Goal: Navigation & Orientation: Understand site structure

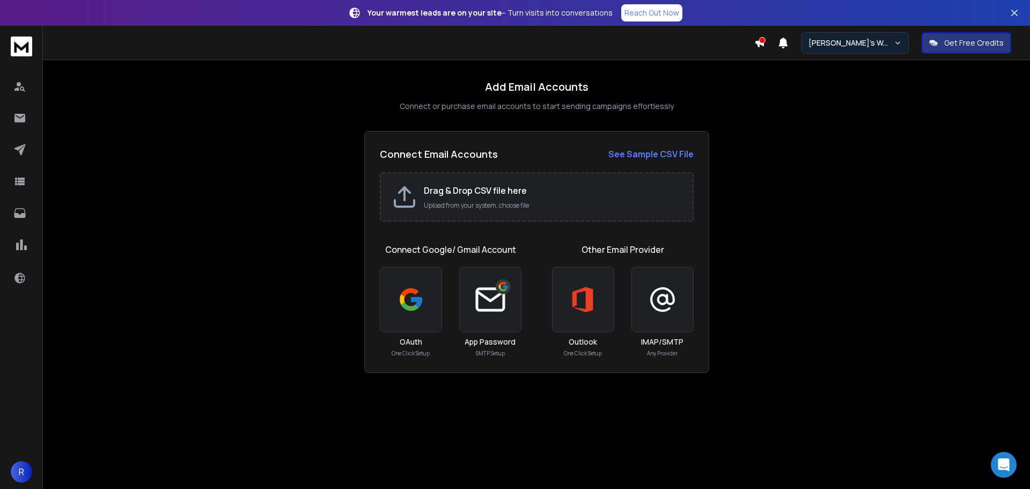
click at [861, 46] on p "[PERSON_NAME]'s Workspace" at bounding box center [851, 43] width 85 height 11
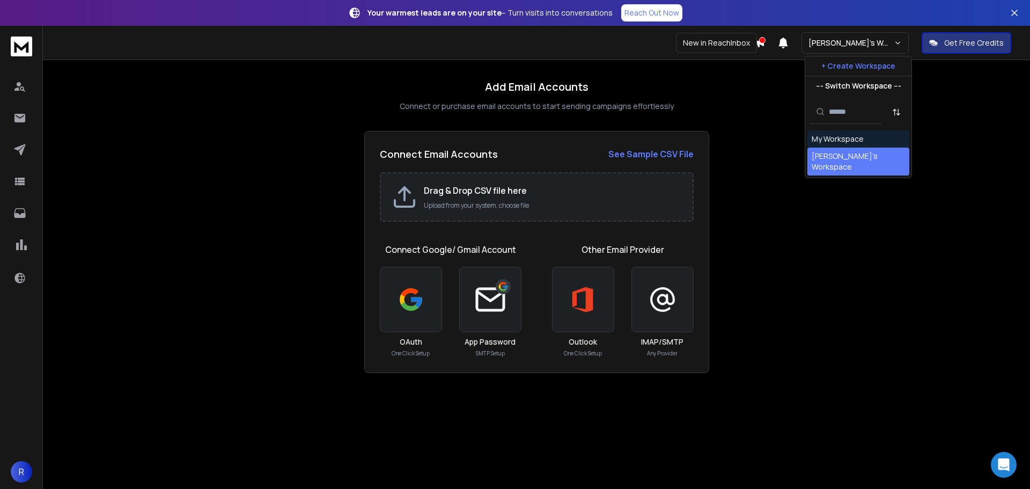
click at [766, 43] on div at bounding box center [762, 40] width 6 height 6
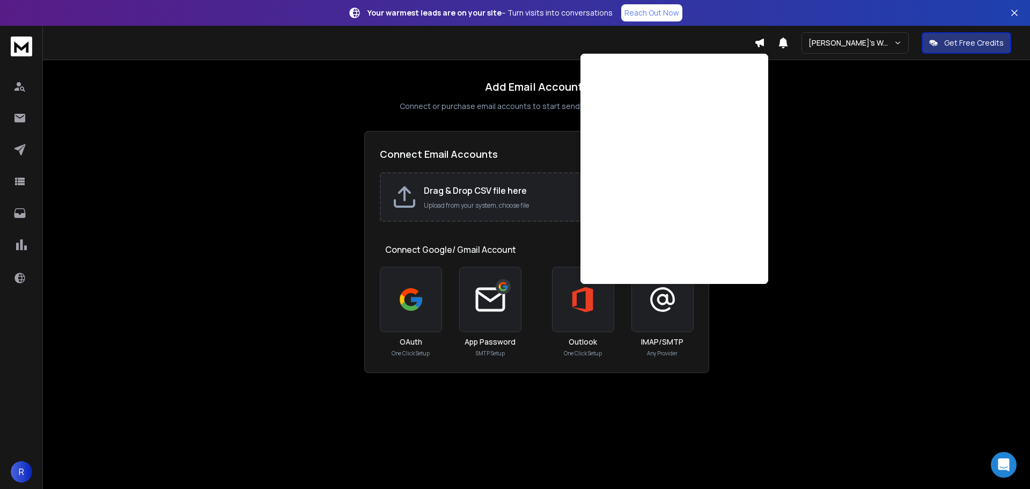
click at [830, 103] on div "Add Email Accounts Connect or purchase email accounts to start sending campaign…" at bounding box center [536, 95] width 987 height 32
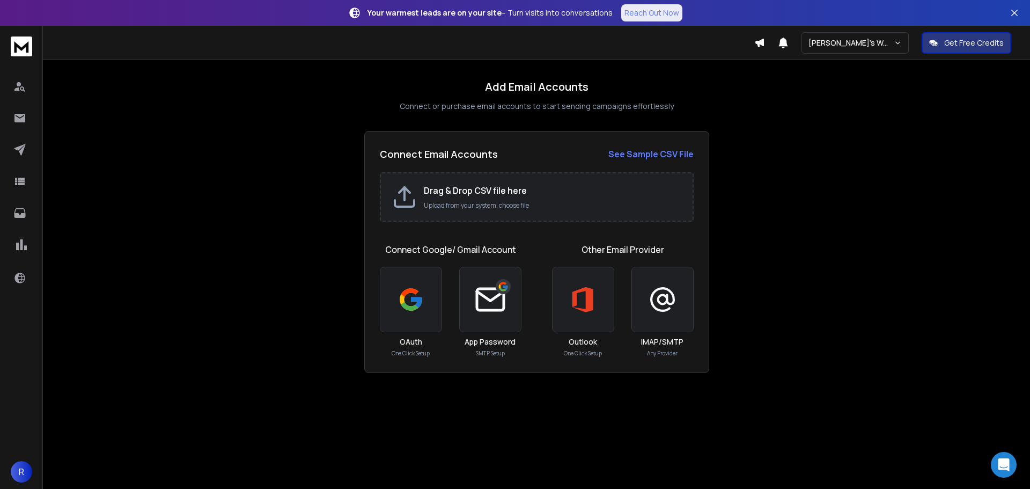
click at [633, 12] on p "Reach Out Now" at bounding box center [652, 13] width 55 height 11
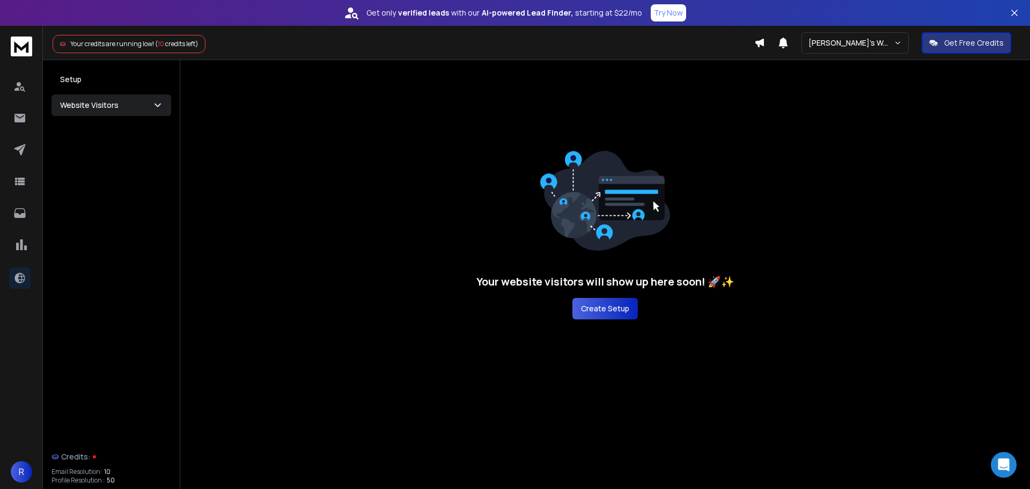
click at [100, 106] on button "Website Visitors" at bounding box center [112, 104] width 120 height 21
click at [22, 245] on icon at bounding box center [21, 244] width 11 height 11
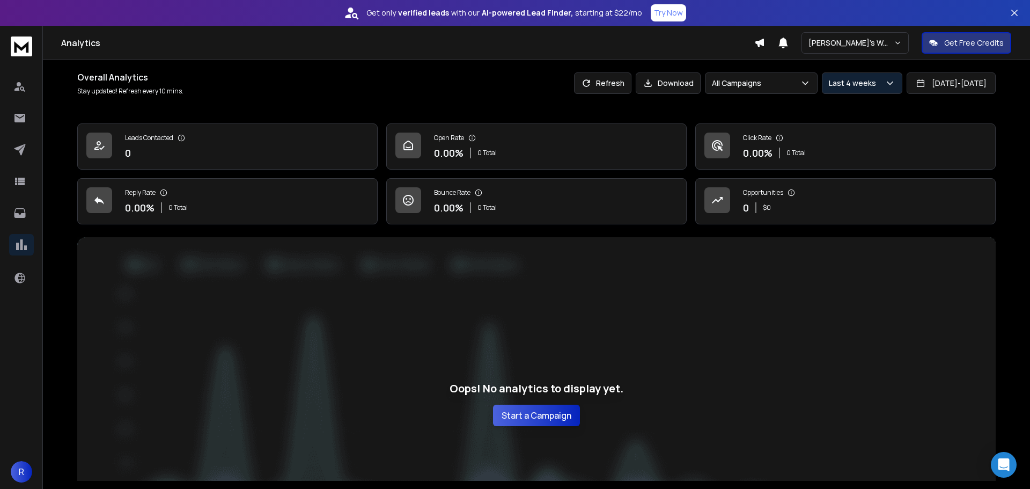
click at [885, 86] on icon "button" at bounding box center [890, 83] width 11 height 11
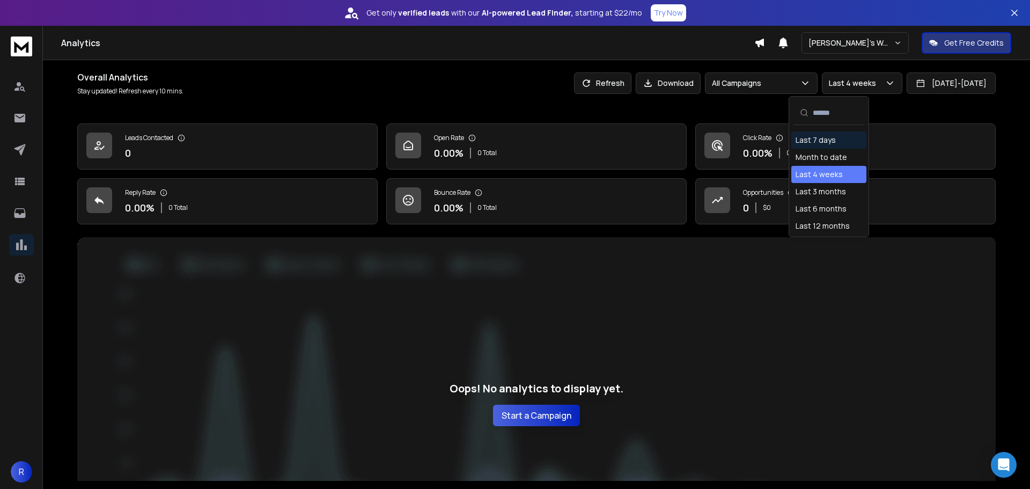
click at [451, 91] on div "Overall Analytics Stay updated! Refresh every 10 mins. Refresh Download All Cam…" at bounding box center [536, 83] width 919 height 25
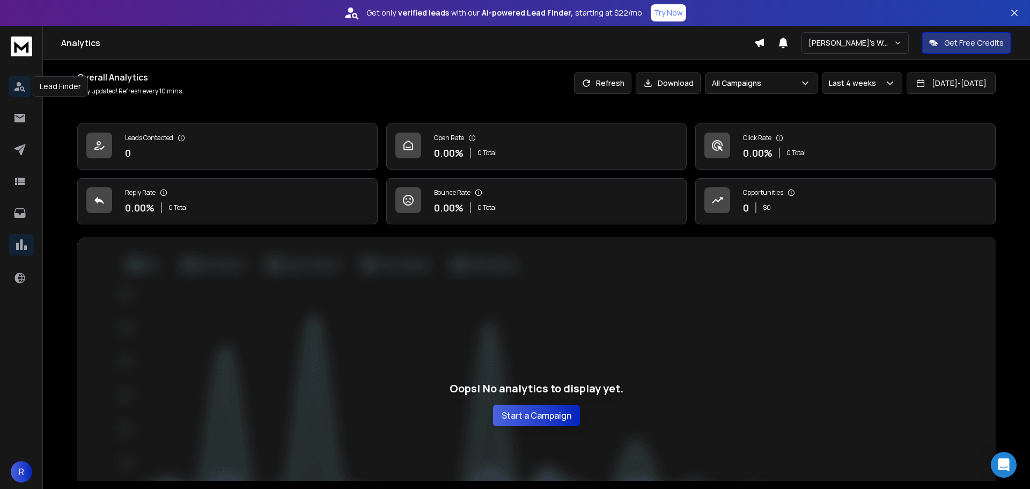
click at [16, 86] on icon at bounding box center [19, 86] width 13 height 13
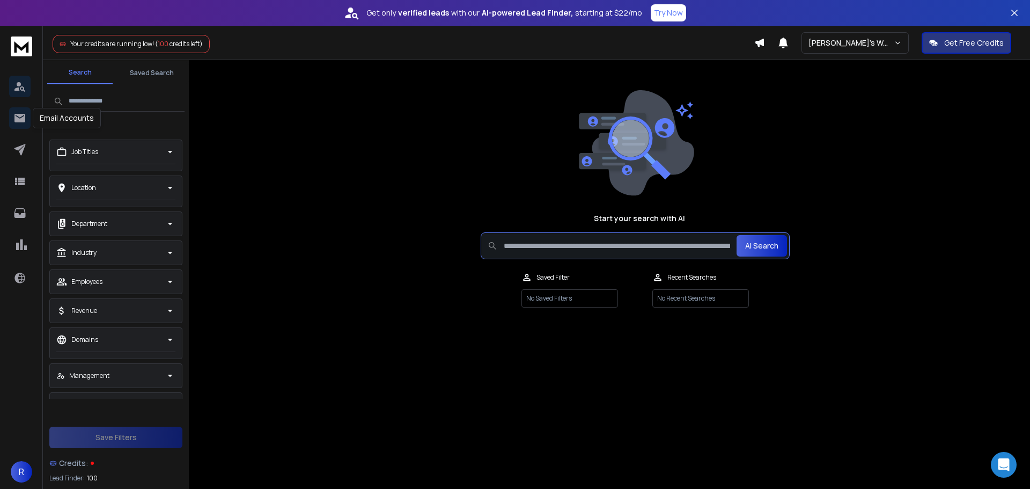
click at [27, 118] on link at bounding box center [19, 117] width 21 height 21
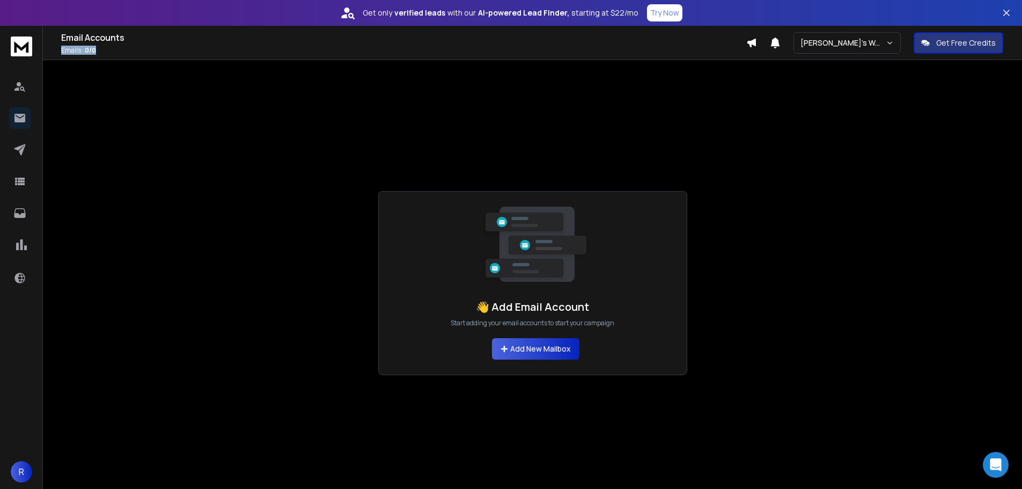
drag, startPoint x: 104, startPoint y: 50, endPoint x: 57, endPoint y: 48, distance: 47.3
click at [57, 48] on div "Email Accounts Emails : 0 / 0 Kamrul's Workspace Get Free Credits" at bounding box center [511, 43] width 1022 height 34
click at [13, 40] on img at bounding box center [21, 46] width 21 height 20
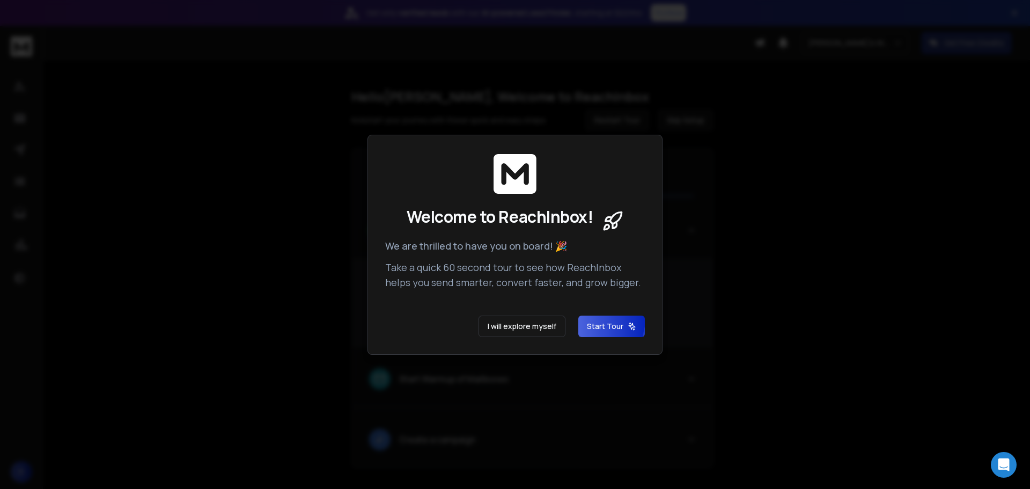
click at [602, 325] on span "Start Tour" at bounding box center [611, 326] width 49 height 11
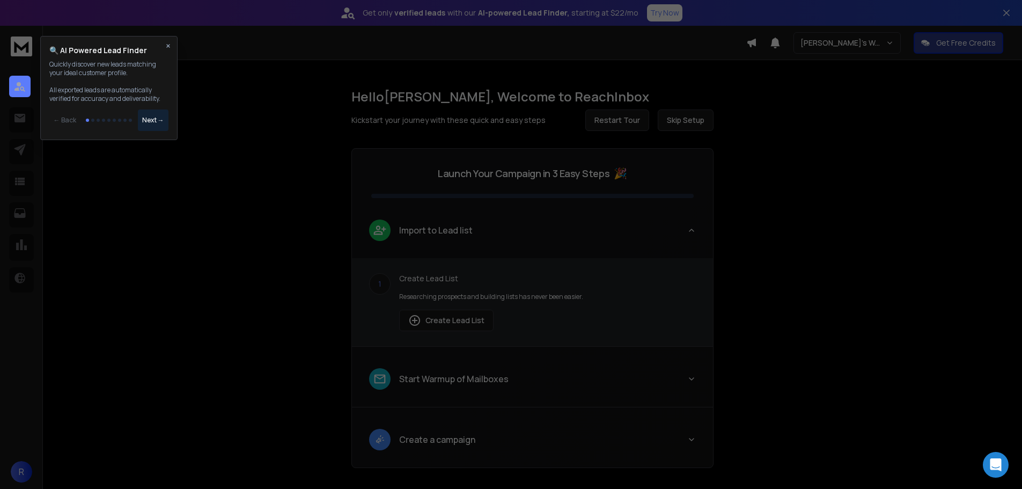
click at [153, 121] on button "Next →" at bounding box center [153, 119] width 31 height 21
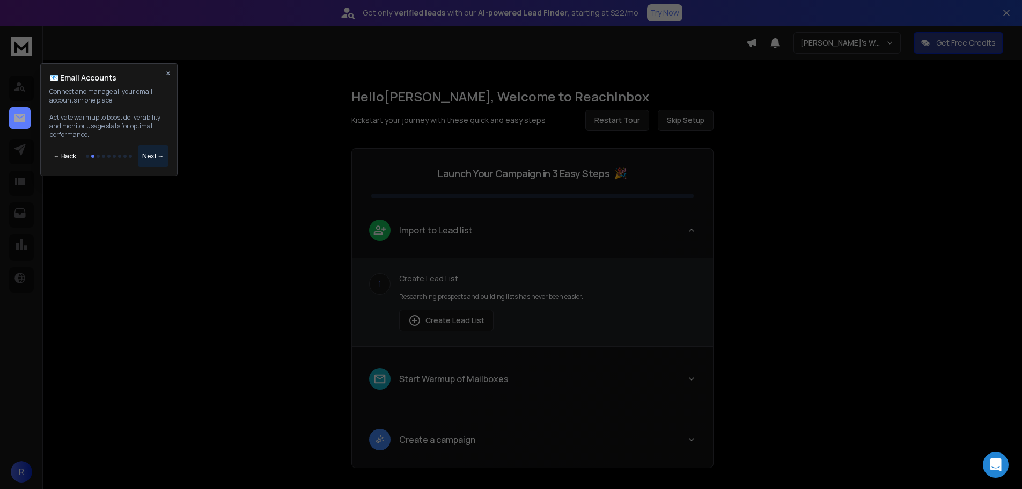
click at [153, 153] on button "Next →" at bounding box center [153, 155] width 31 height 21
